Goal: Navigation & Orientation: Find specific page/section

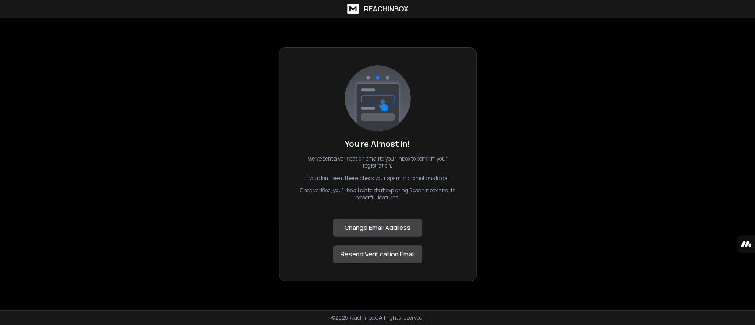
drag, startPoint x: 0, startPoint y: 0, endPoint x: 201, endPoint y: 149, distance: 250.4
click at [201, 149] on div "Welcome to ReachInbox 10x your leads, meetings and deals. You're Almost In! We'…" at bounding box center [377, 164] width 755 height 257
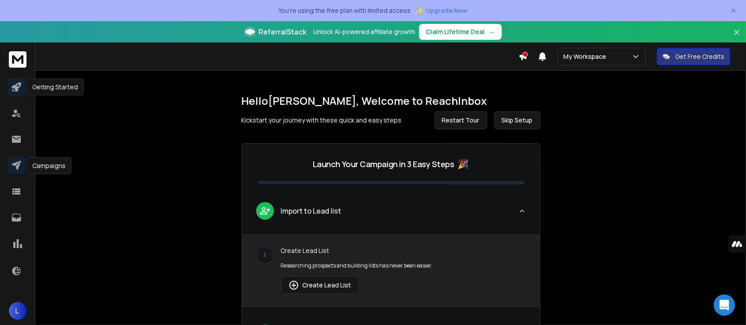
click at [18, 161] on icon at bounding box center [15, 165] width 9 height 9
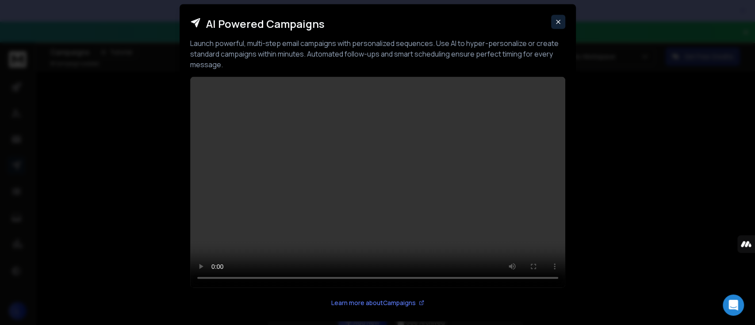
click at [556, 20] on icon at bounding box center [558, 22] width 4 height 4
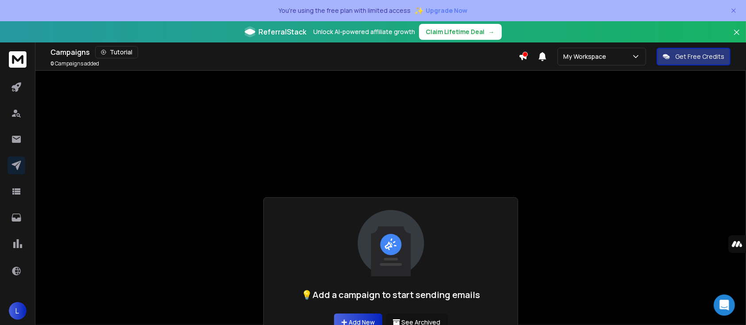
click at [557, 24] on div "ReferralStack Unlock AI-powered affiliate growth Lifetime Deals available! Clai…" at bounding box center [373, 31] width 746 height 21
